Goal: Task Accomplishment & Management: Manage account settings

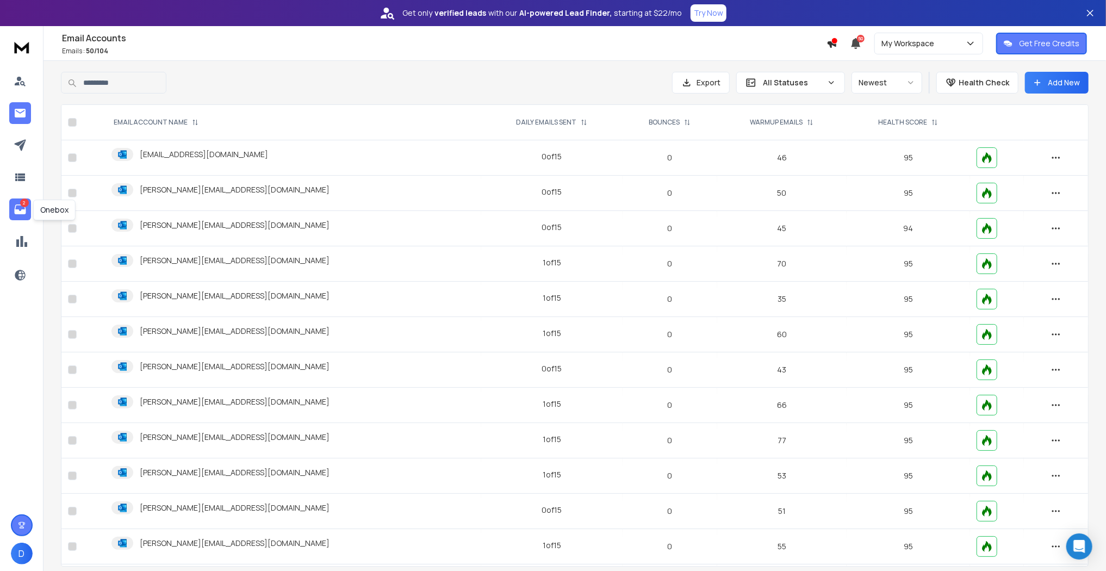
click at [27, 208] on link "2" at bounding box center [20, 209] width 22 height 22
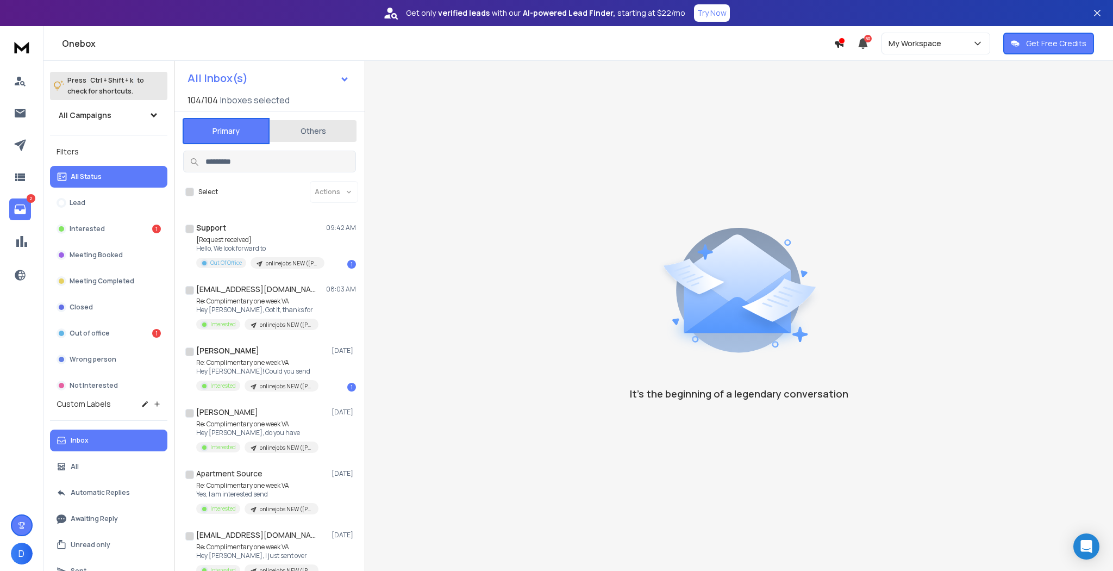
drag, startPoint x: 189, startPoint y: 223, endPoint x: 226, endPoint y: 202, distance: 42.6
click at [189, 223] on div "Support 09:42 AM [Request received] Hello, We look forward to Out Of Office onl…" at bounding box center [270, 245] width 179 height 59
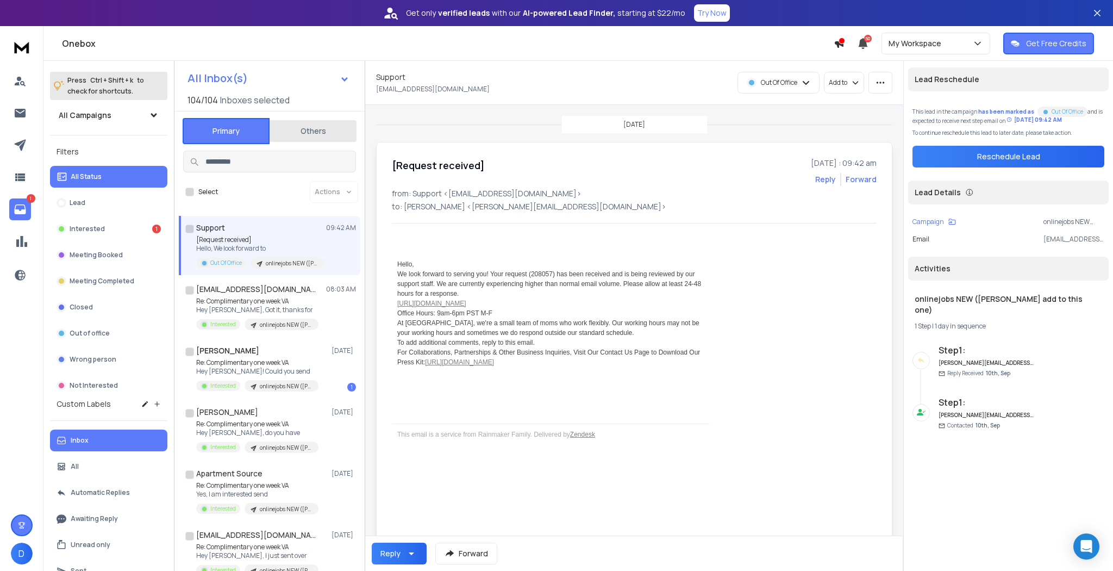
click at [191, 226] on button "button" at bounding box center [189, 229] width 9 height 9
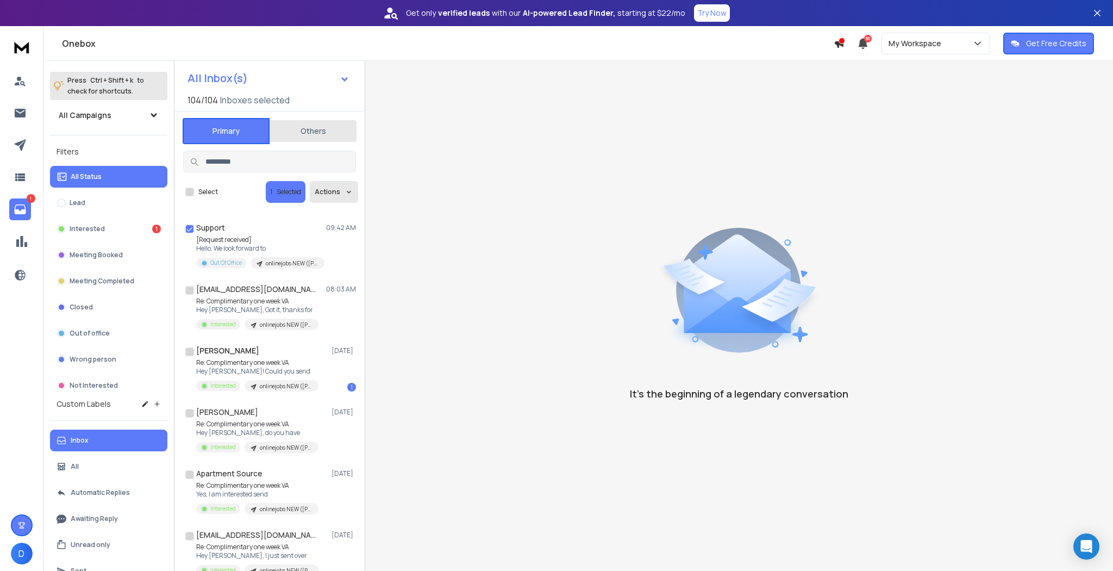
click at [328, 192] on p "Actions" at bounding box center [328, 192] width 26 height 9
click at [322, 285] on div "Archive email" at bounding box center [313, 285] width 61 height 11
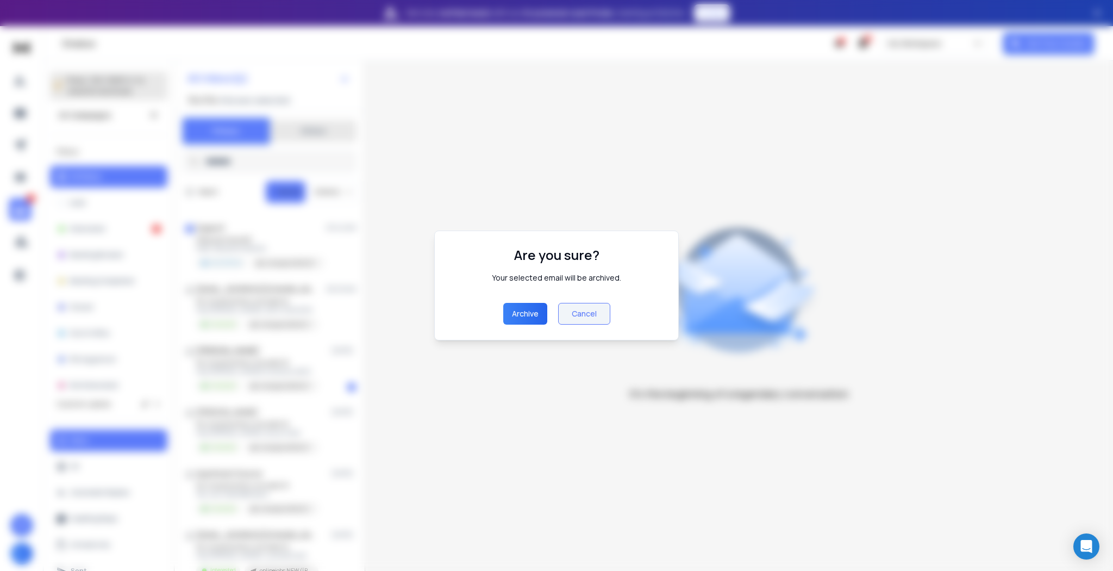
click at [536, 317] on p "archive" at bounding box center [525, 313] width 27 height 11
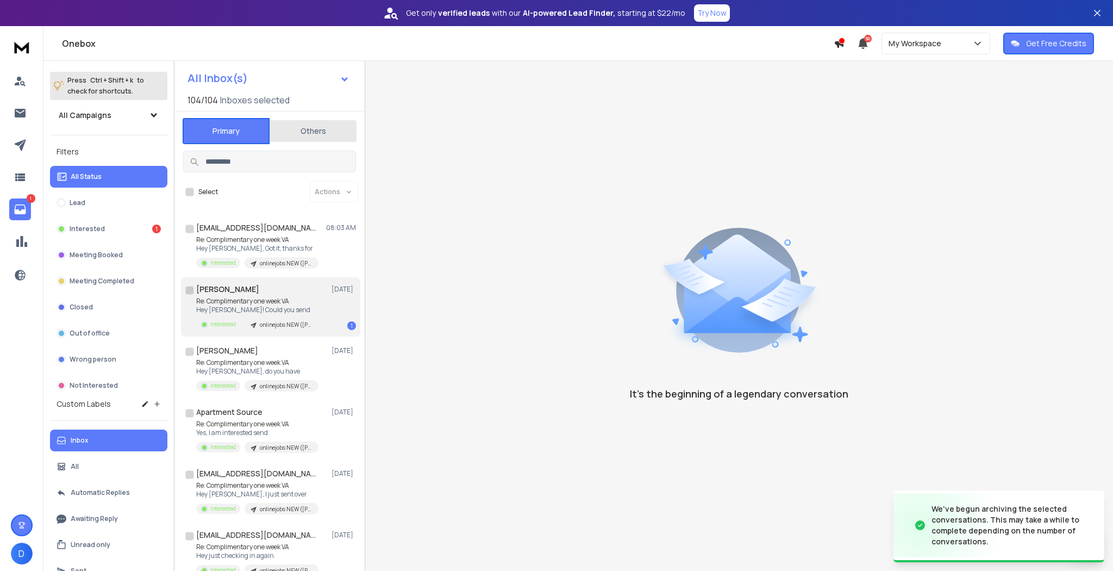
click at [279, 298] on p "Re: Complimentary one week VA" at bounding box center [257, 301] width 122 height 9
